Goal: Communication & Community: Share content

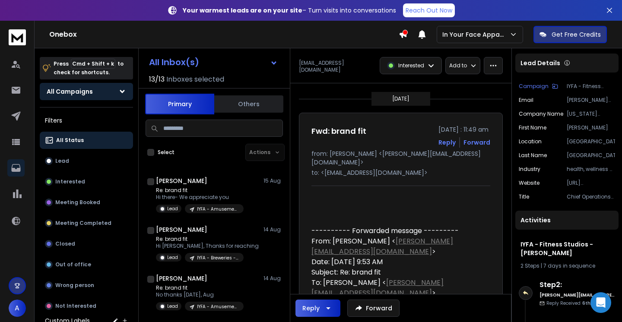
scroll to position [34, 0]
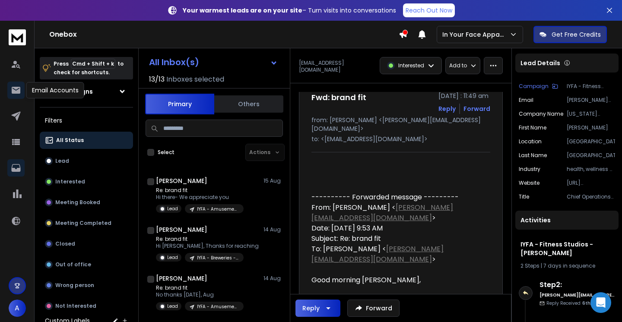
click at [16, 90] on icon at bounding box center [16, 90] width 10 height 10
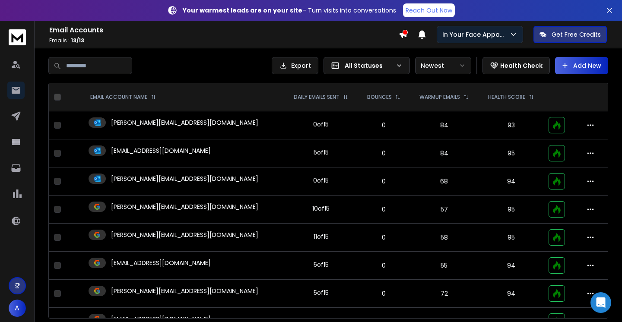
click at [490, 33] on p "In Your Face Apparel" at bounding box center [476, 34] width 67 height 9
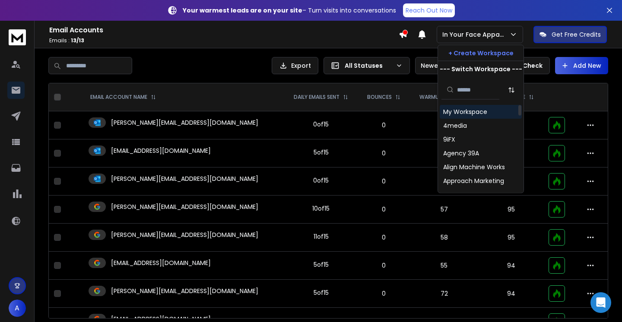
click at [455, 112] on div "My Workspace" at bounding box center [465, 112] width 44 height 9
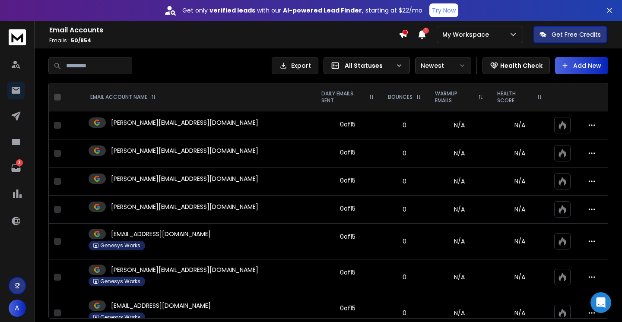
click at [57, 127] on button "button" at bounding box center [57, 125] width 7 height 7
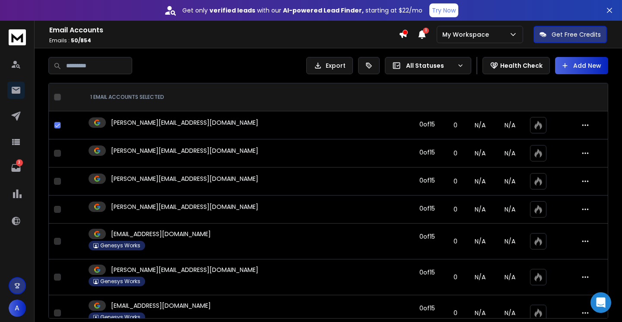
click at [56, 153] on button "button" at bounding box center [57, 153] width 7 height 7
click at [59, 181] on button "button" at bounding box center [57, 181] width 7 height 7
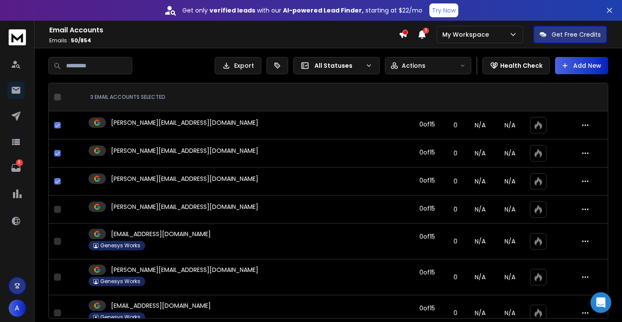
click at [57, 210] on button "button" at bounding box center [57, 209] width 7 height 7
click at [437, 67] on div "Actions" at bounding box center [424, 65] width 66 height 9
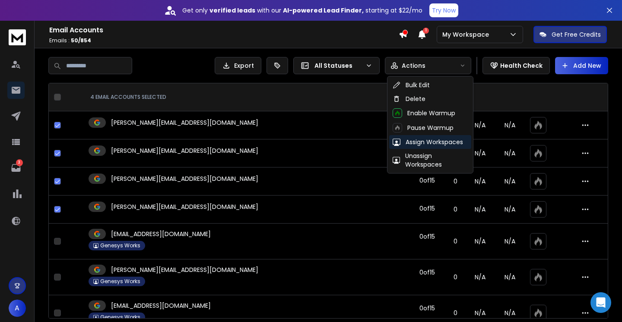
click at [422, 142] on div "Assign Workspaces" at bounding box center [428, 142] width 70 height 9
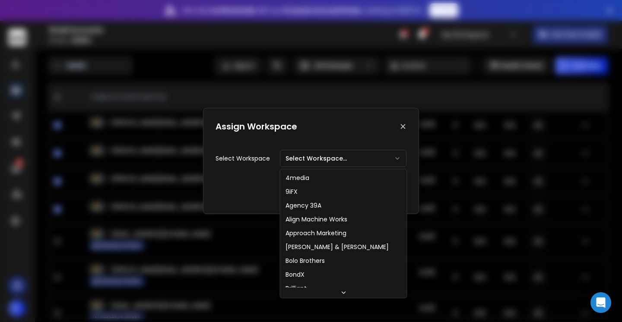
click at [316, 160] on button "Select Workspace..." at bounding box center [343, 158] width 127 height 17
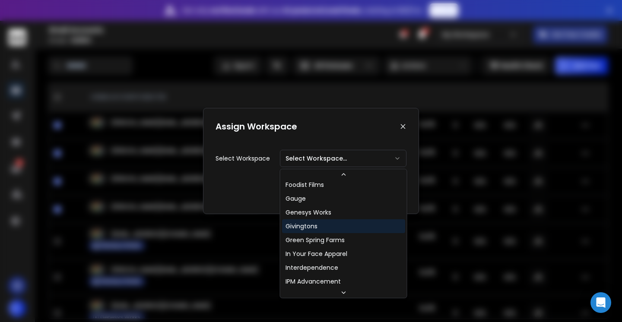
scroll to position [282, 0]
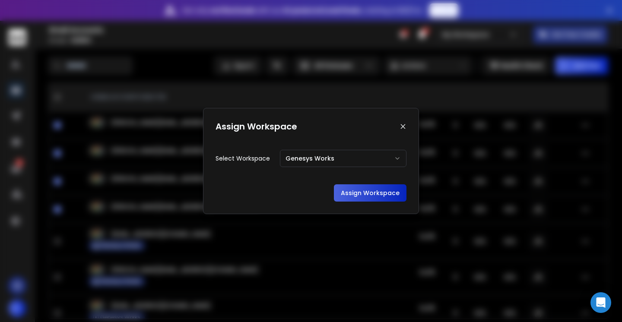
click at [365, 191] on button "Assign Workspace" at bounding box center [370, 193] width 73 height 17
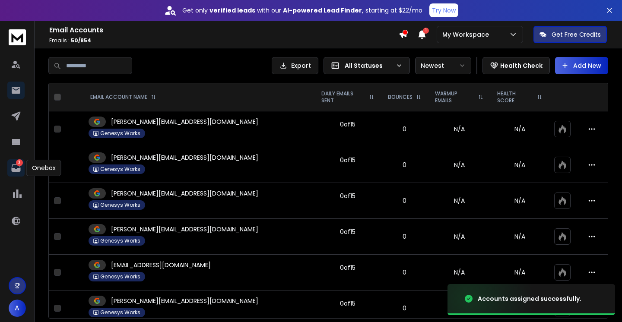
click at [21, 163] on p "3" at bounding box center [19, 162] width 7 height 7
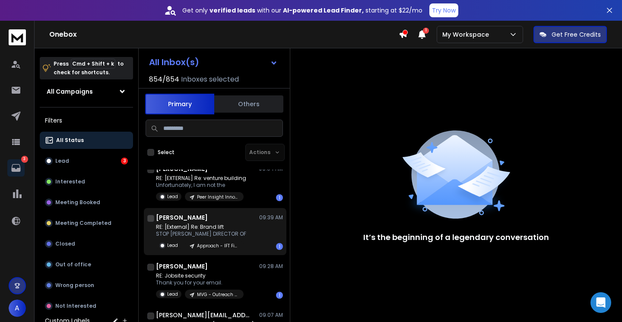
scroll to position [110, 0]
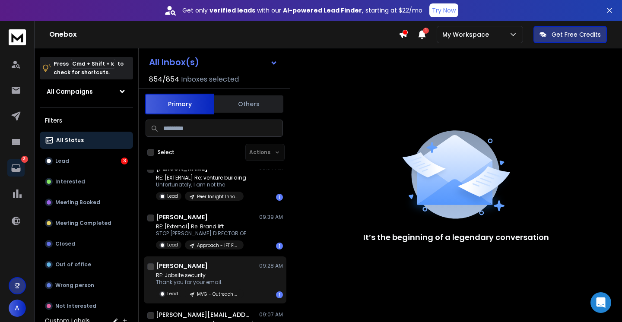
click at [207, 277] on p "RE: Jobsite security" at bounding box center [200, 275] width 88 height 7
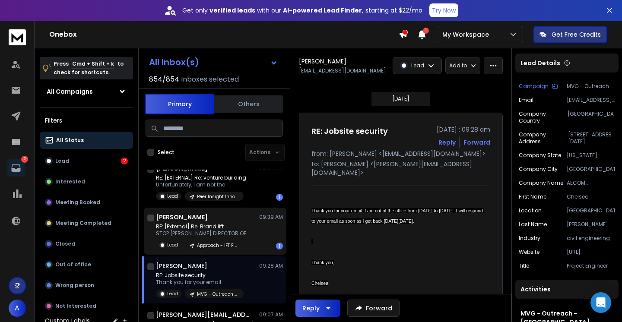
click at [200, 239] on div "RE: [External] Re: Brand lift STOP George Tarasuk DIRECTOR OF Lead Approach - I…" at bounding box center [201, 236] width 90 height 26
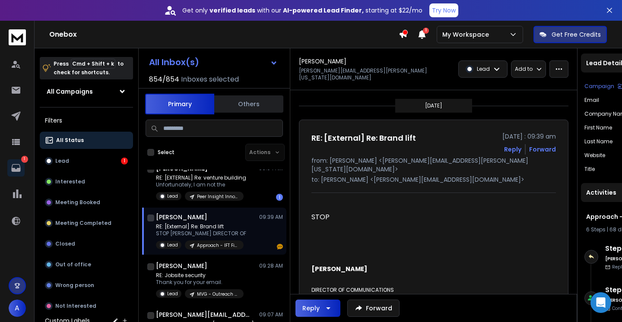
click at [228, 169] on div "Select Actions Jennifer Helm 10:26 AM Re: lighting updates We are not intereste…" at bounding box center [214, 262] width 151 height 292
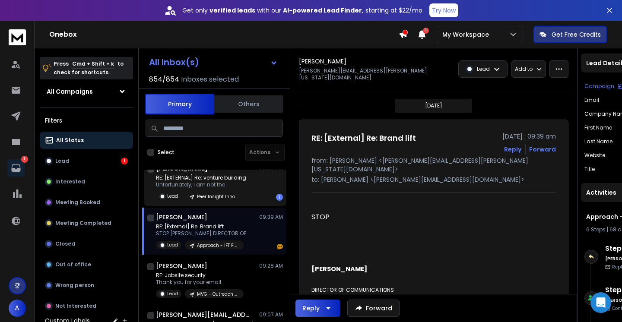
click at [222, 184] on p "Unfortunately, I am not the" at bounding box center [201, 185] width 90 height 7
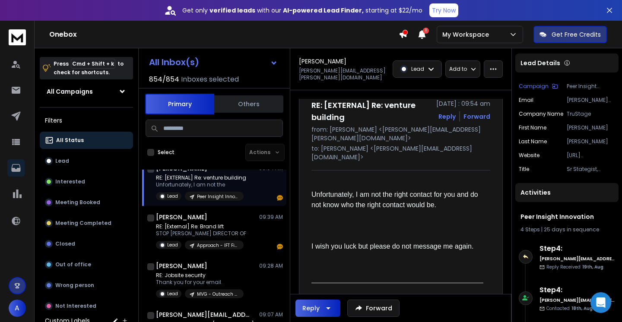
scroll to position [34, 0]
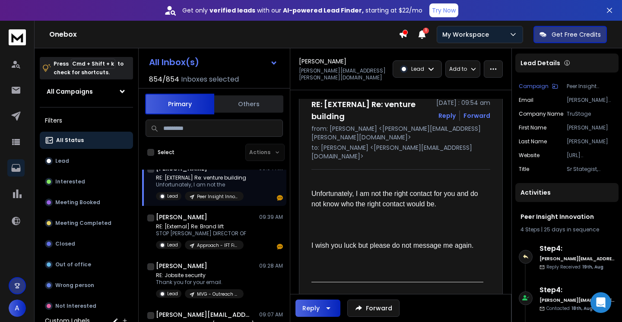
click at [487, 35] on p "My Workspace" at bounding box center [468, 34] width 50 height 9
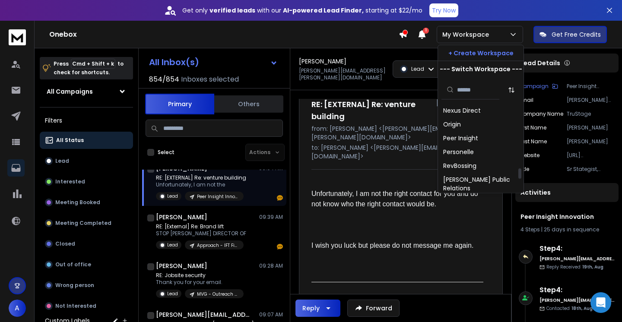
scroll to position [494, 0]
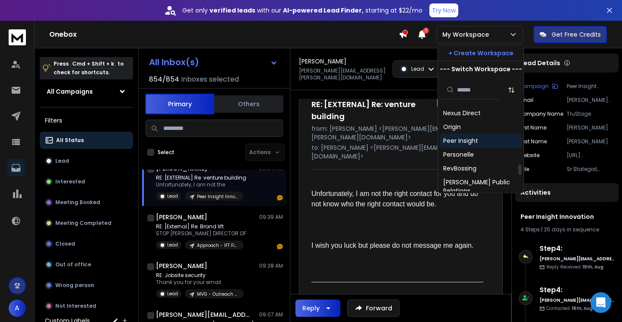
click at [477, 137] on div "Peer Insight" at bounding box center [460, 141] width 35 height 9
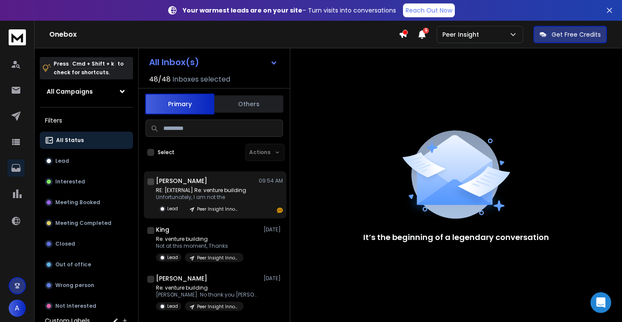
click at [197, 198] on p "Unfortunately, I am not the" at bounding box center [201, 197] width 90 height 7
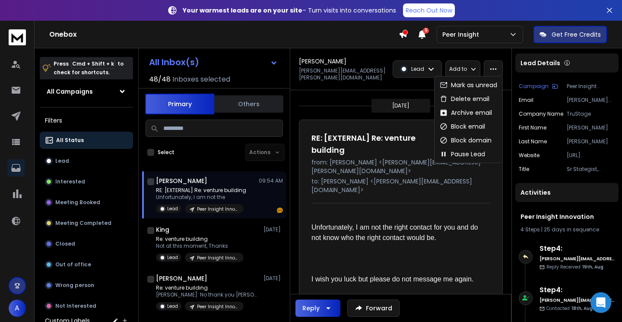
click at [495, 69] on icon "button" at bounding box center [494, 69] width 8 height 8
click at [466, 128] on div "Block email" at bounding box center [462, 126] width 45 height 9
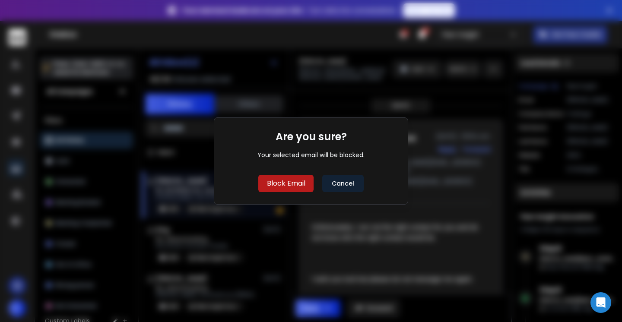
click at [280, 185] on button "Block Email" at bounding box center [285, 183] width 55 height 17
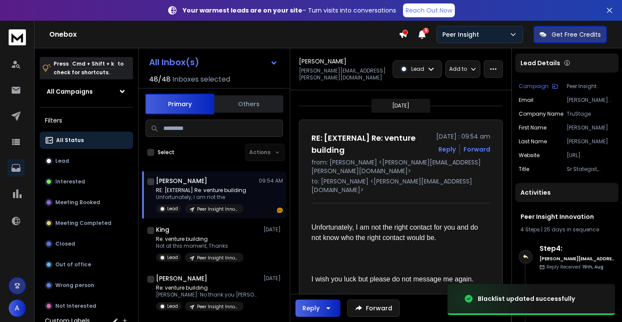
click at [470, 38] on button "Peer Insight" at bounding box center [480, 34] width 86 height 17
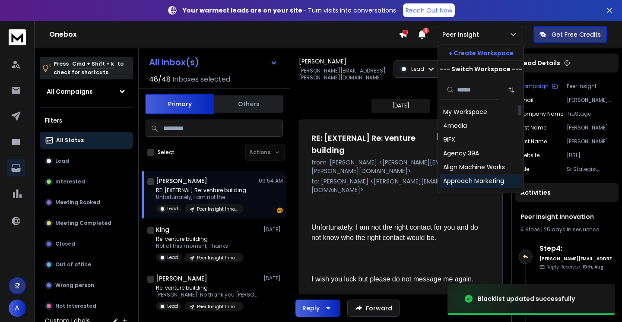
click at [459, 175] on div "Approach Marketing" at bounding box center [481, 181] width 82 height 14
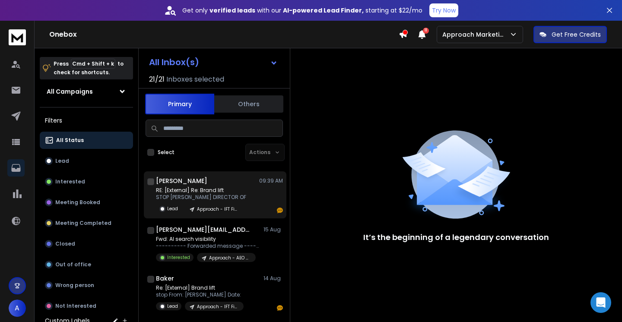
click at [224, 191] on p "RE: [External] Re: Brand lift" at bounding box center [201, 190] width 90 height 7
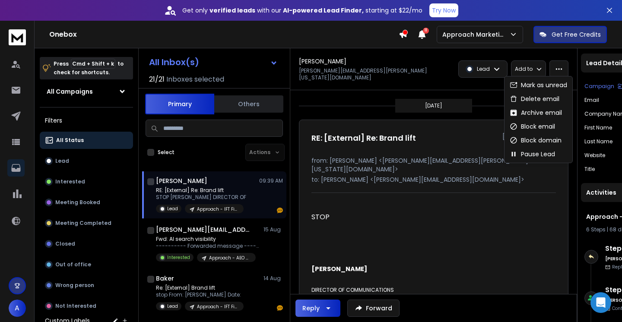
click at [560, 69] on icon "button" at bounding box center [559, 69] width 8 height 8
click at [530, 128] on div "Block email" at bounding box center [532, 126] width 45 height 9
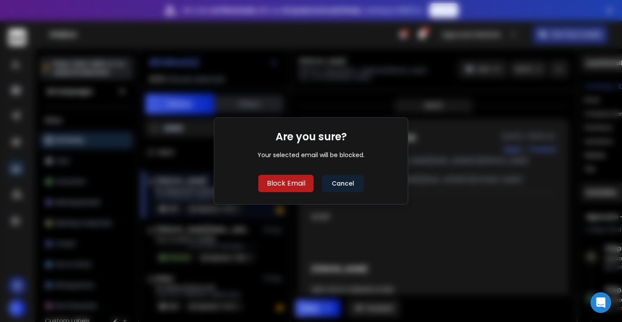
click at [281, 183] on button "Block Email" at bounding box center [285, 183] width 55 height 17
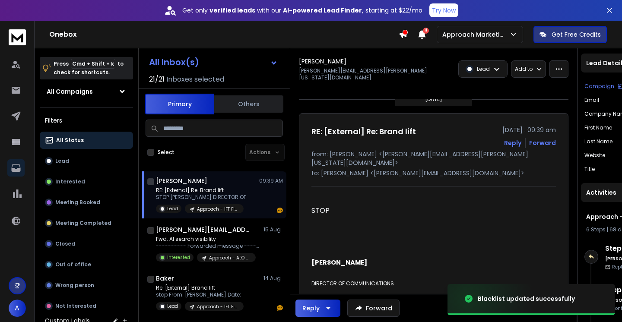
scroll to position [0, 0]
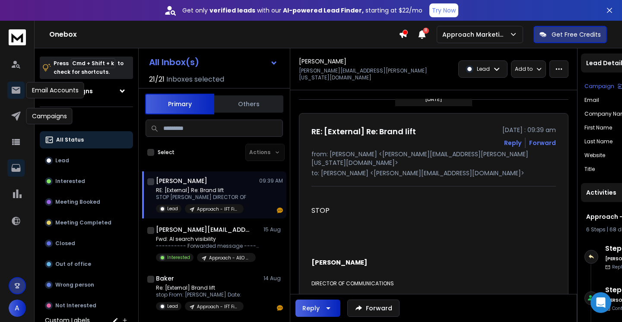
click at [14, 90] on icon at bounding box center [16, 90] width 9 height 7
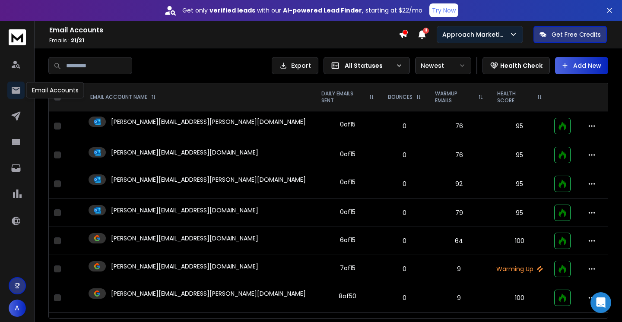
click at [480, 33] on p "Approach Marketing" at bounding box center [476, 34] width 67 height 9
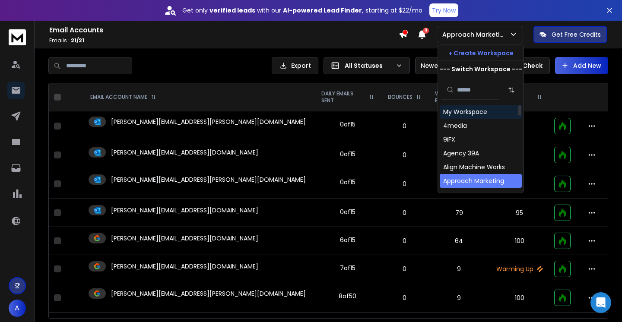
click at [459, 111] on div "My Workspace" at bounding box center [465, 112] width 44 height 9
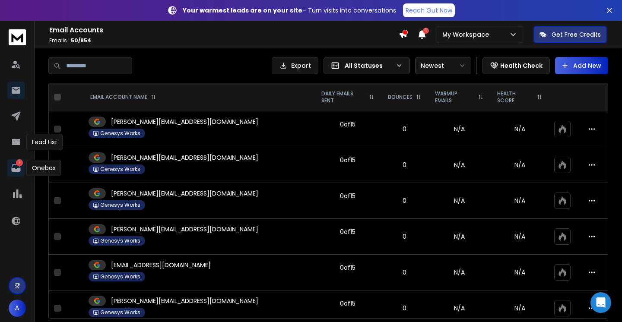
click at [13, 163] on icon at bounding box center [16, 168] width 10 height 10
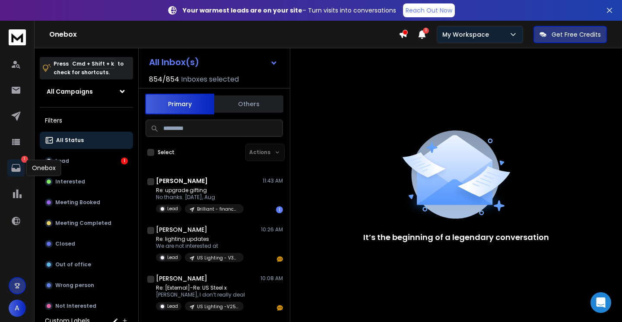
click at [466, 34] on p "My Workspace" at bounding box center [468, 34] width 50 height 9
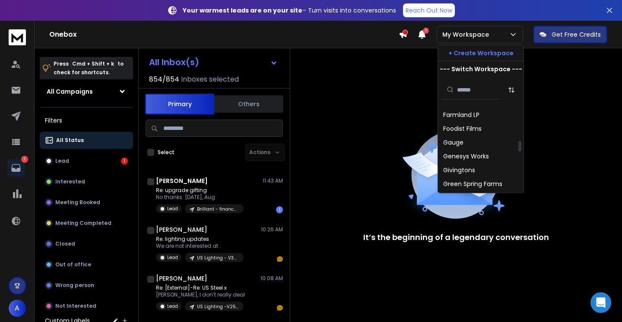
scroll to position [301, 0]
click at [483, 148] on div "Genesys Works" at bounding box center [481, 155] width 82 height 14
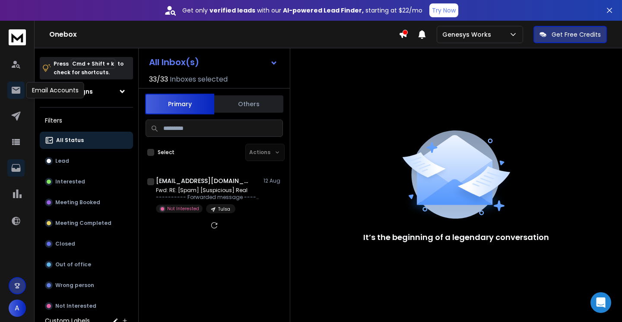
click at [16, 89] on icon at bounding box center [16, 90] width 9 height 7
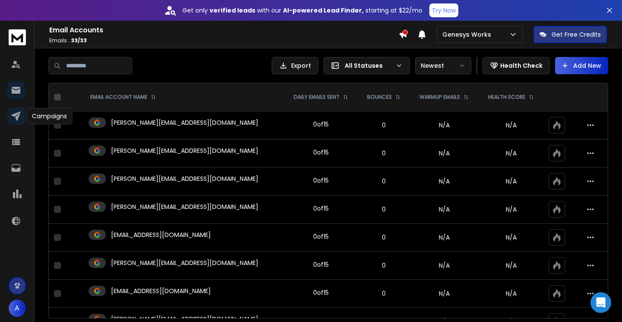
click at [16, 114] on icon at bounding box center [15, 116] width 9 height 9
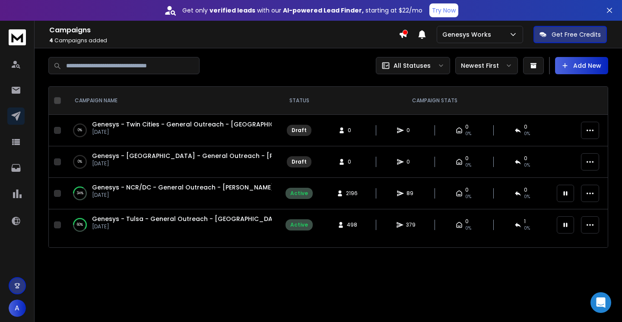
click at [158, 219] on span "Genesys - Tulsa - General Outreach - [GEOGRAPHIC_DATA]" at bounding box center [188, 219] width 192 height 9
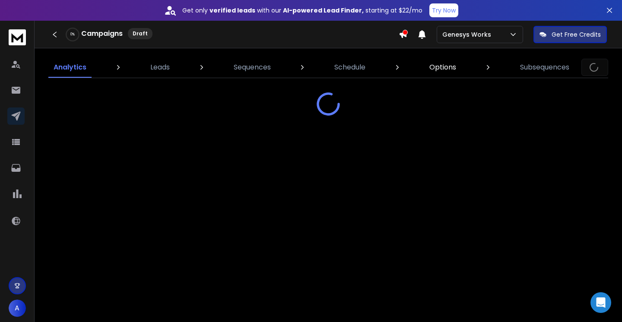
click at [446, 68] on p "Options" at bounding box center [443, 67] width 27 height 10
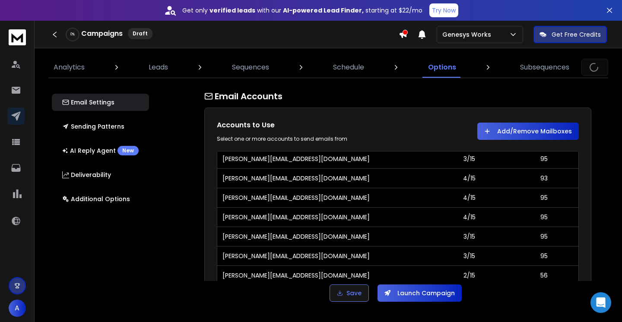
click at [505, 127] on button "Add/Remove Mailboxes" at bounding box center [529, 131] width 102 height 17
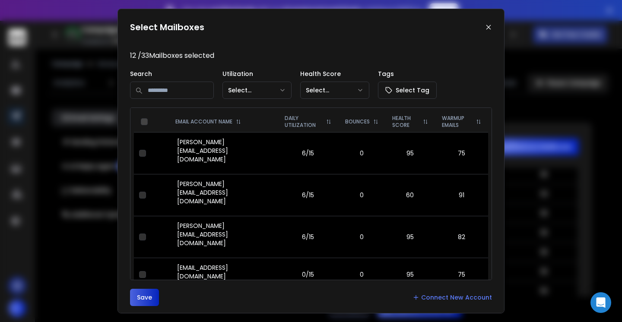
click at [485, 31] on div "Select Mailboxes" at bounding box center [311, 27] width 362 height 12
click at [488, 25] on icon at bounding box center [488, 27] width 7 height 7
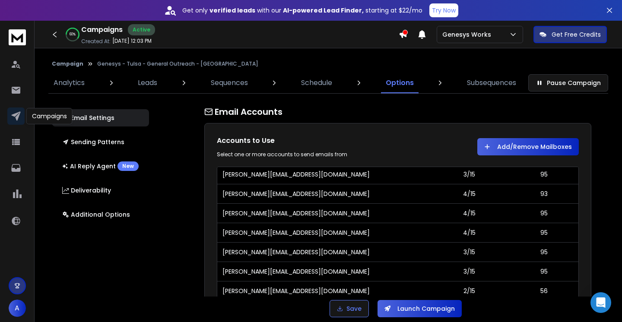
click at [19, 115] on icon at bounding box center [16, 116] width 10 height 10
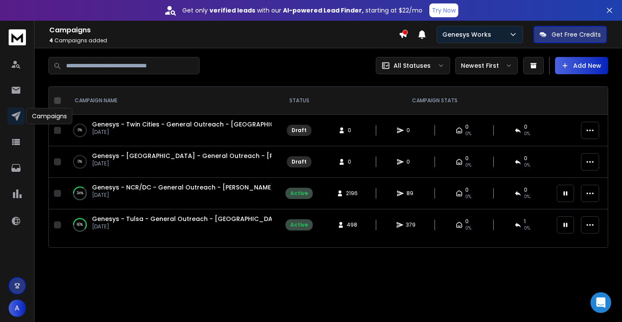
click at [482, 36] on p "Genesys Works" at bounding box center [469, 34] width 52 height 9
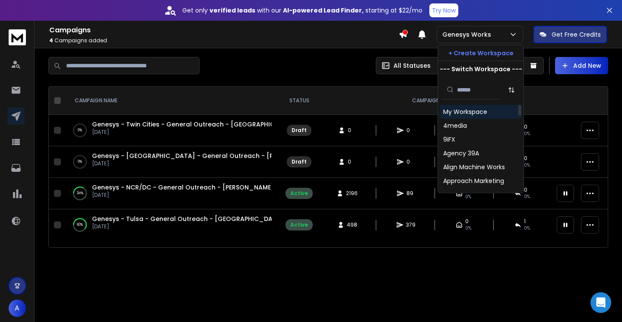
click at [458, 110] on div "My Workspace" at bounding box center [465, 112] width 44 height 9
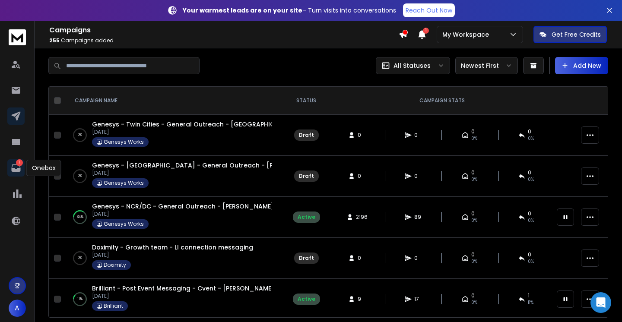
click at [13, 167] on icon at bounding box center [16, 168] width 10 height 10
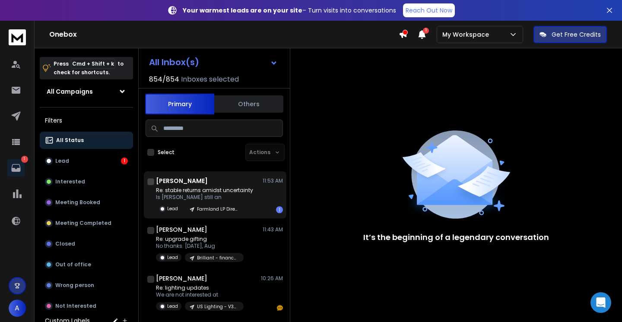
click at [209, 194] on p "Is [PERSON_NAME] still an" at bounding box center [204, 197] width 97 height 7
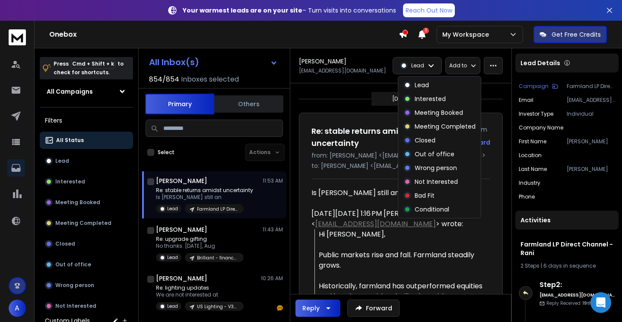
click at [424, 64] on p "Lead" at bounding box center [417, 65] width 13 height 7
click at [424, 101] on p "Interested" at bounding box center [430, 99] width 31 height 9
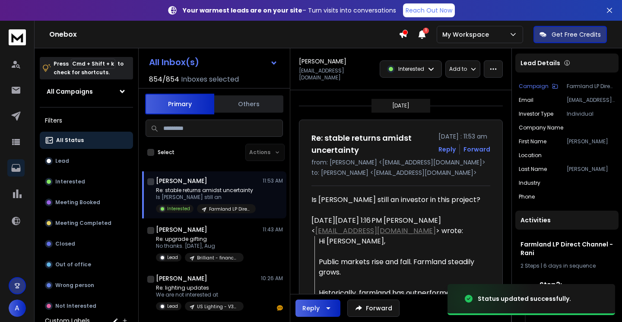
click at [491, 145] on div "Forward" at bounding box center [477, 149] width 27 height 9
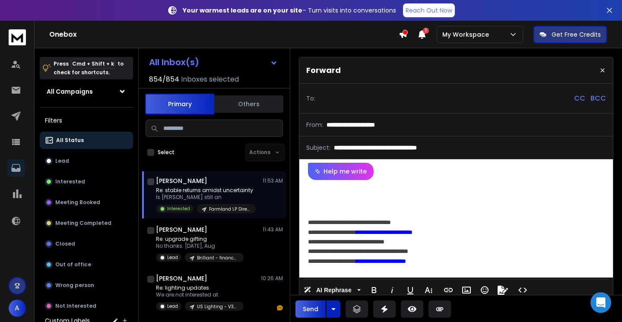
click at [341, 94] on input at bounding box center [349, 99] width 61 height 16
type input "*****"
click at [347, 97] on icon at bounding box center [350, 98] width 7 height 7
click at [347, 97] on input at bounding box center [349, 99] width 61 height 16
type input "**********"
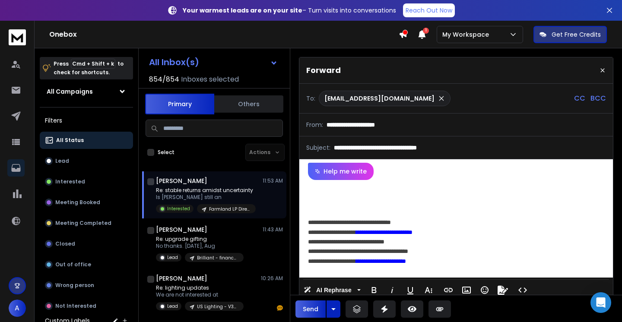
click at [305, 303] on button "Send" at bounding box center [311, 309] width 30 height 17
